Goal: Task Accomplishment & Management: Manage account settings

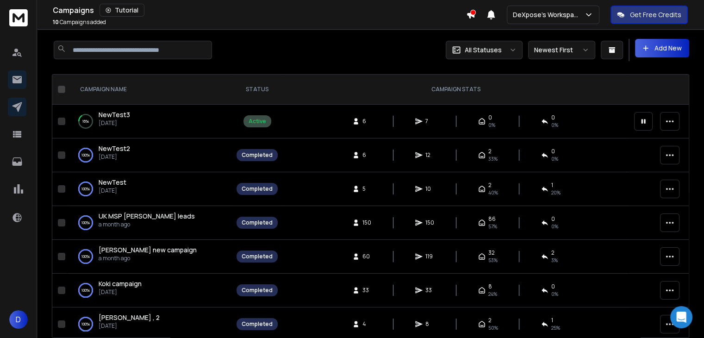
click at [20, 80] on icon at bounding box center [16, 79] width 9 height 7
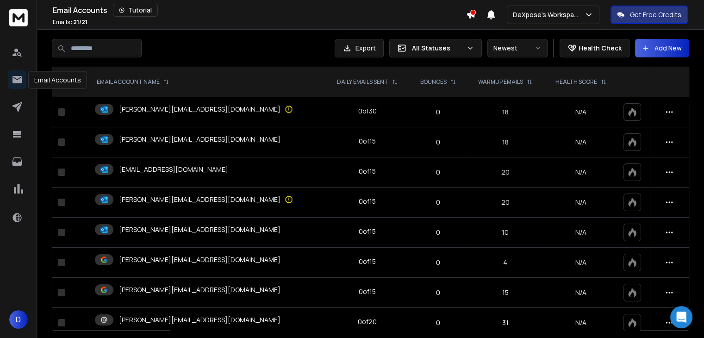
click at [61, 112] on button "button" at bounding box center [61, 111] width 7 height 7
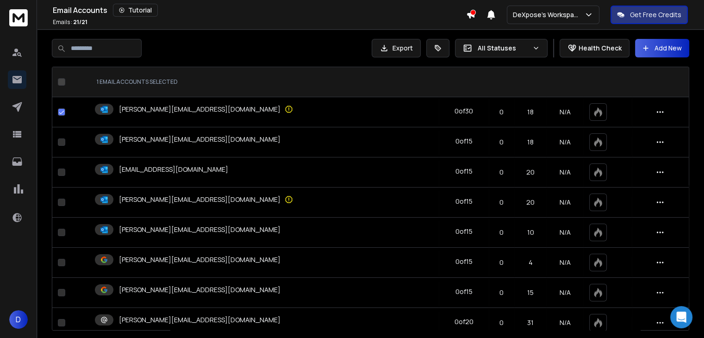
click at [61, 140] on button "button" at bounding box center [61, 141] width 7 height 7
click at [62, 172] on button "button" at bounding box center [61, 171] width 7 height 7
click at [62, 203] on button "button" at bounding box center [61, 201] width 7 height 7
click at [62, 234] on button "button" at bounding box center [61, 232] width 7 height 7
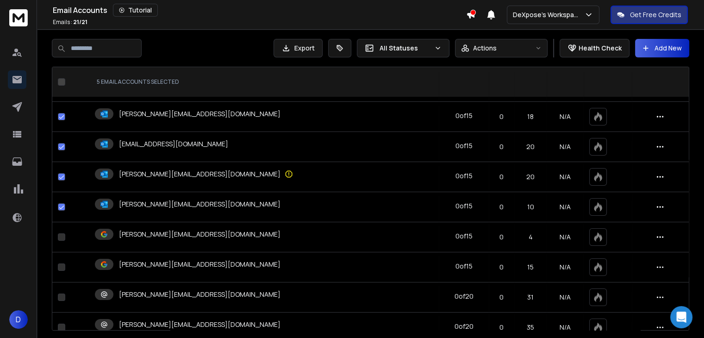
scroll to position [46, 0]
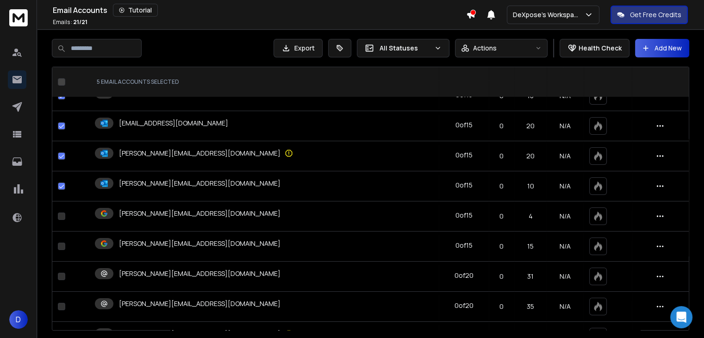
click at [59, 216] on button "button" at bounding box center [61, 215] width 7 height 7
click at [61, 247] on button "button" at bounding box center [61, 245] width 7 height 7
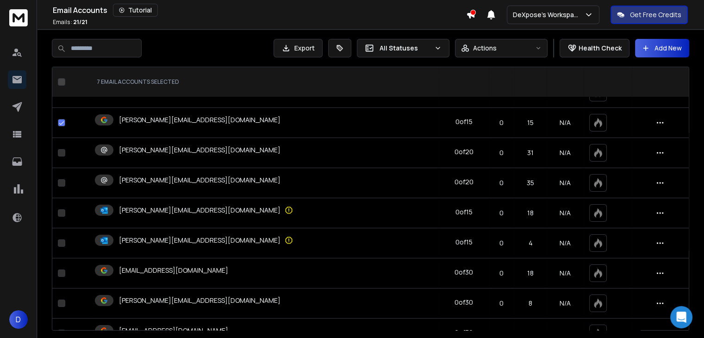
scroll to position [185, 0]
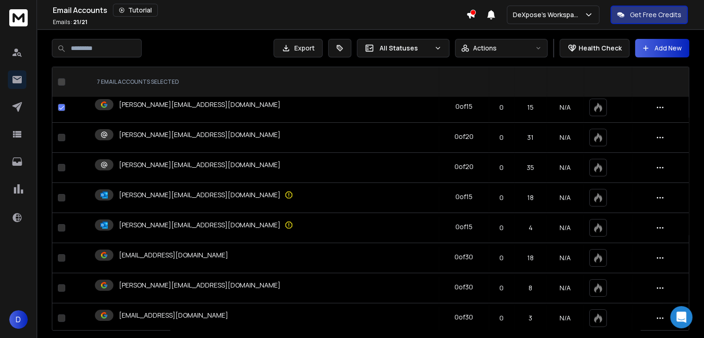
click at [61, 258] on button "button" at bounding box center [61, 257] width 7 height 7
click at [60, 285] on button "button" at bounding box center [61, 287] width 7 height 7
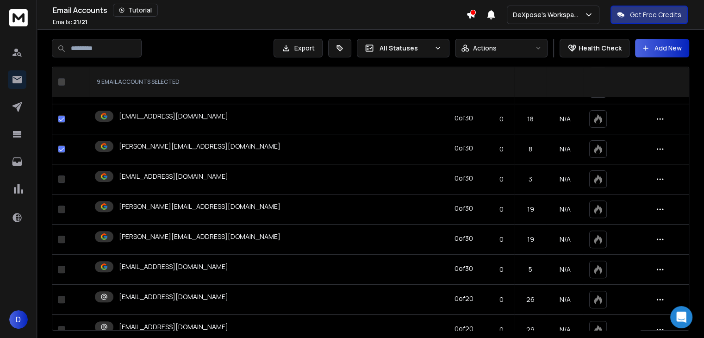
click at [62, 180] on button "button" at bounding box center [61, 178] width 7 height 7
click at [62, 207] on button "button" at bounding box center [61, 208] width 7 height 7
click at [58, 240] on button "button" at bounding box center [61, 239] width 7 height 7
click at [61, 269] on button "button" at bounding box center [61, 269] width 7 height 7
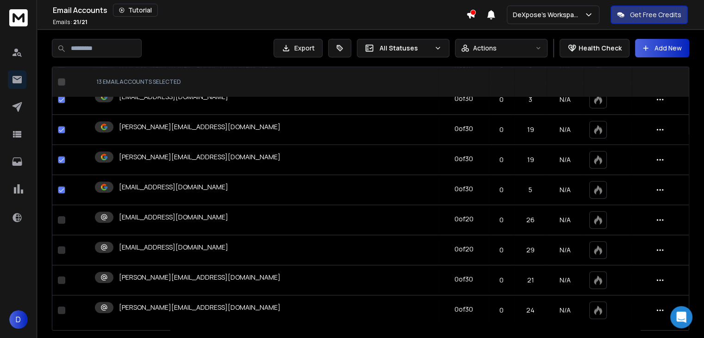
scroll to position [126, 0]
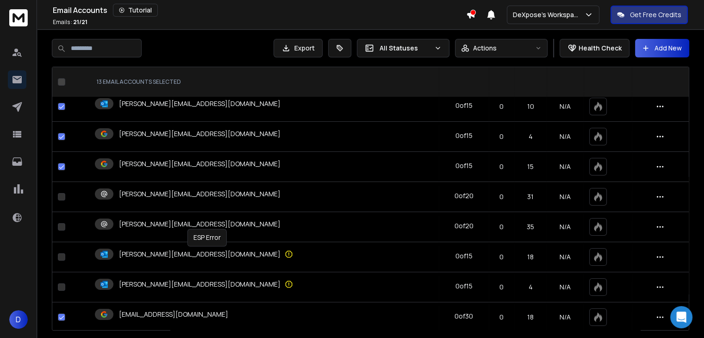
click at [284, 254] on icon at bounding box center [288, 253] width 9 height 9
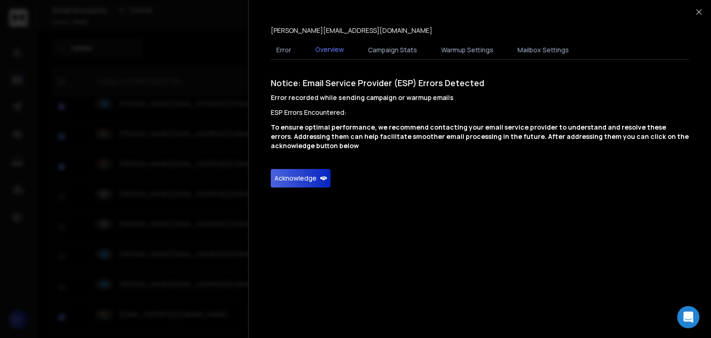
click at [159, 188] on div at bounding box center [355, 169] width 711 height 338
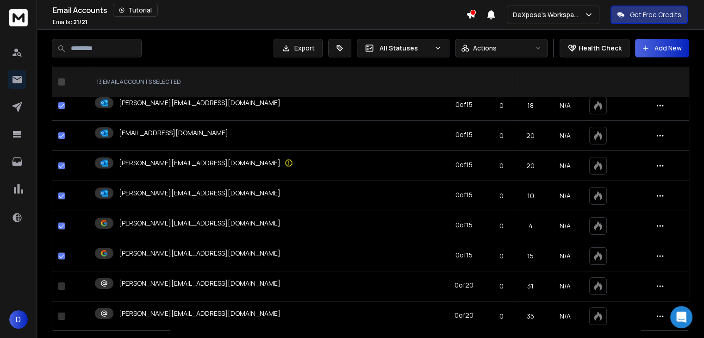
scroll to position [0, 0]
